Goal: Task Accomplishment & Management: Use online tool/utility

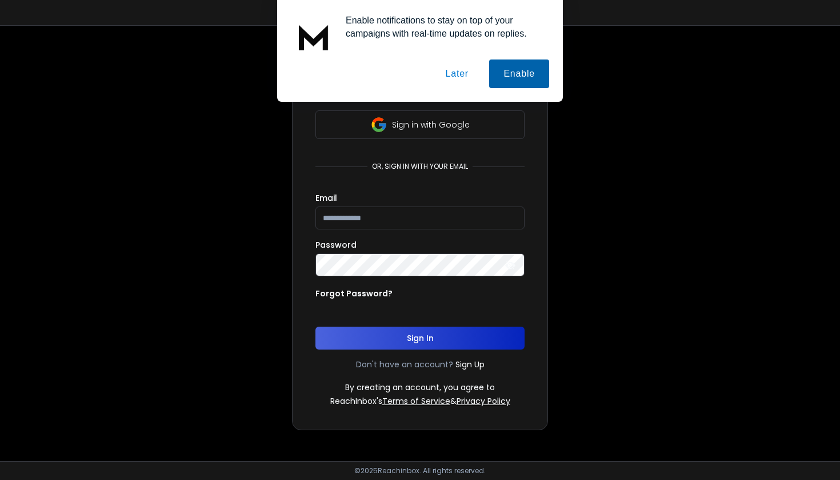
click at [516, 74] on button "Enable" at bounding box center [519, 73] width 60 height 29
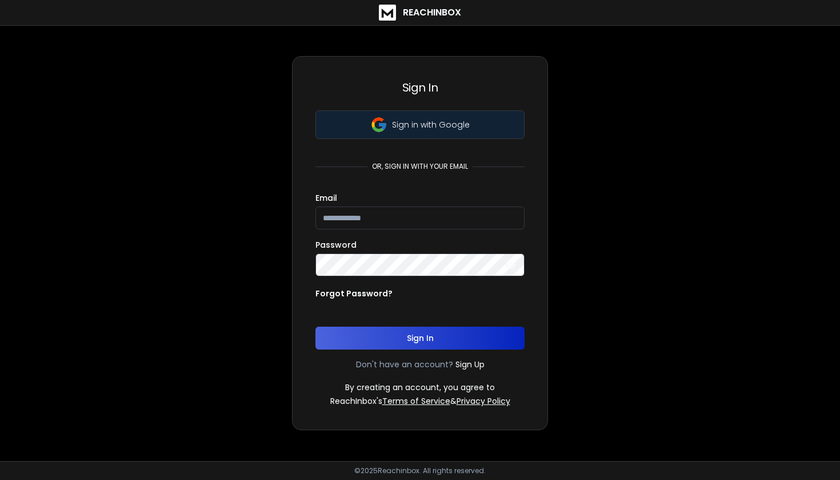
click at [414, 115] on button "Sign in with Google" at bounding box center [420, 124] width 209 height 29
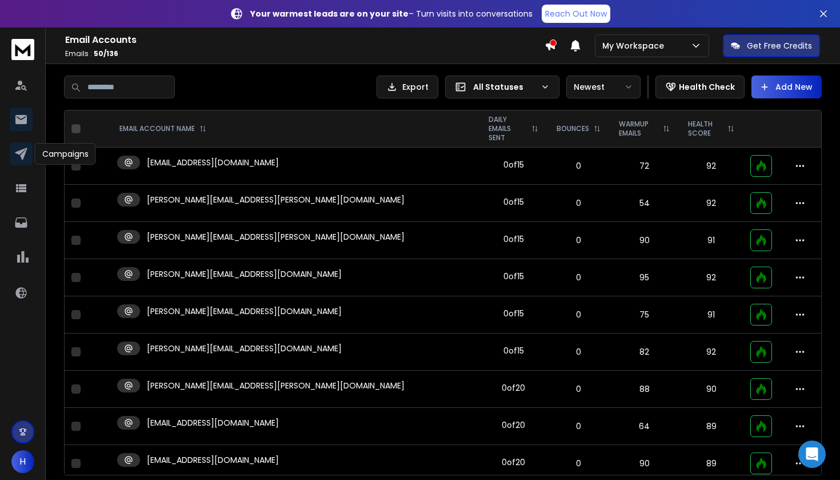
click at [22, 156] on icon at bounding box center [21, 153] width 12 height 12
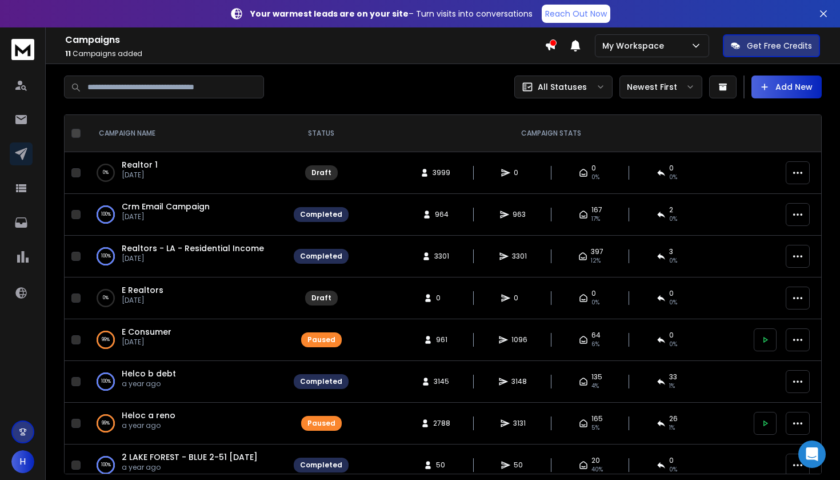
click at [184, 164] on div "0 % Realtor 1 [DATE]" at bounding box center [186, 172] width 179 height 27
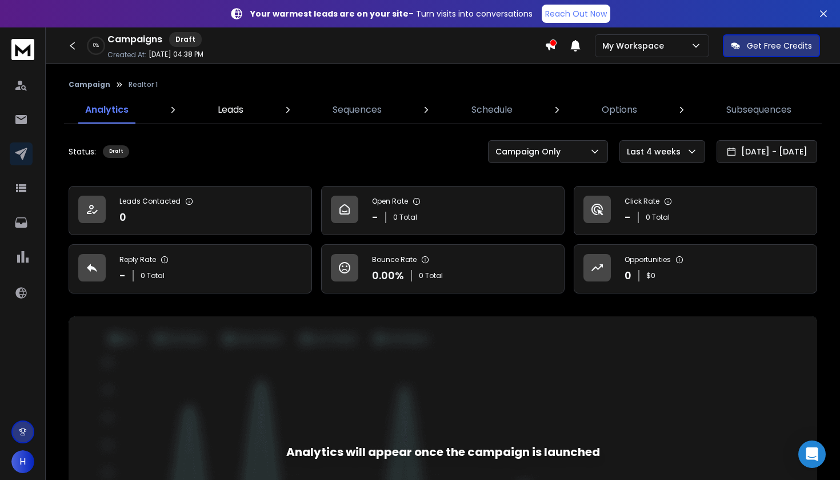
click at [218, 111] on p "Leads" at bounding box center [231, 110] width 26 height 14
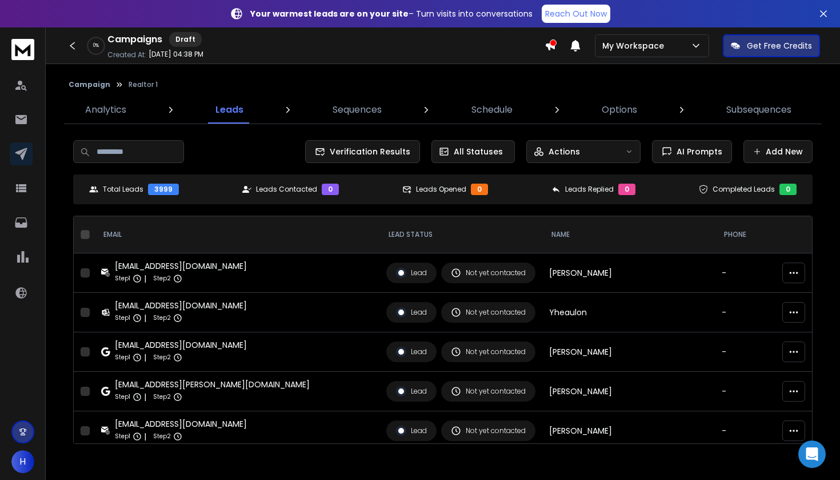
scroll to position [15, 0]
